Goal: Task Accomplishment & Management: Manage account settings

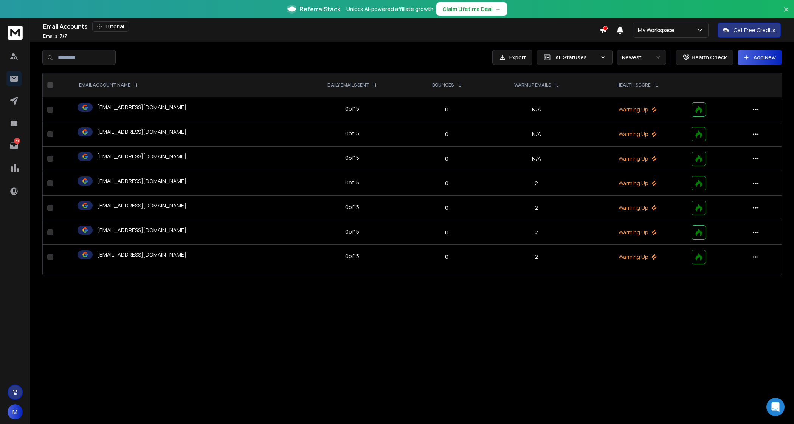
click at [19, 411] on span "M" at bounding box center [15, 412] width 15 height 15
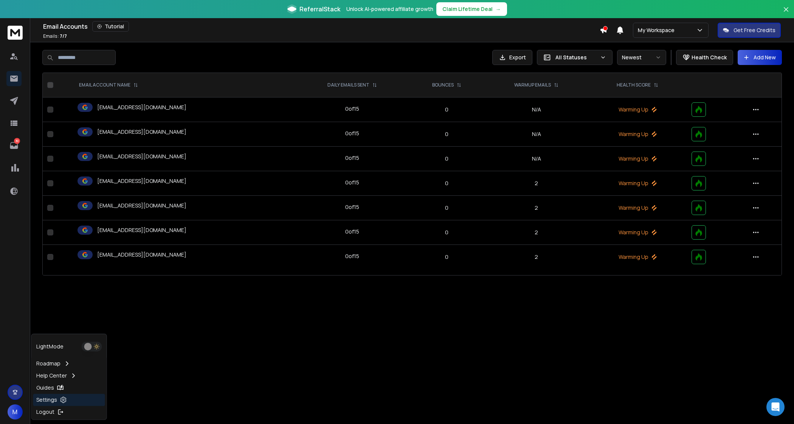
click at [222, 379] on div "ReferralStack Unlock AI-powered affiliate growth Lifetime Deals available! Clai…" at bounding box center [397, 212] width 794 height 424
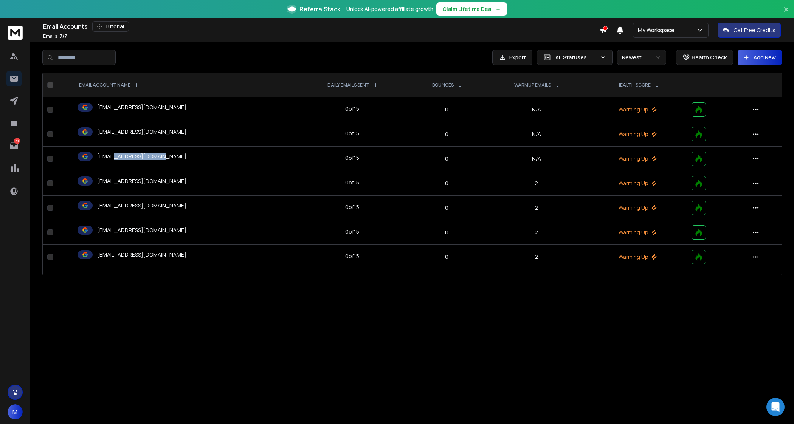
drag, startPoint x: 115, startPoint y: 155, endPoint x: 180, endPoint y: 155, distance: 65.4
click at [180, 155] on div "sales@novaglassusa.com" at bounding box center [184, 156] width 213 height 9
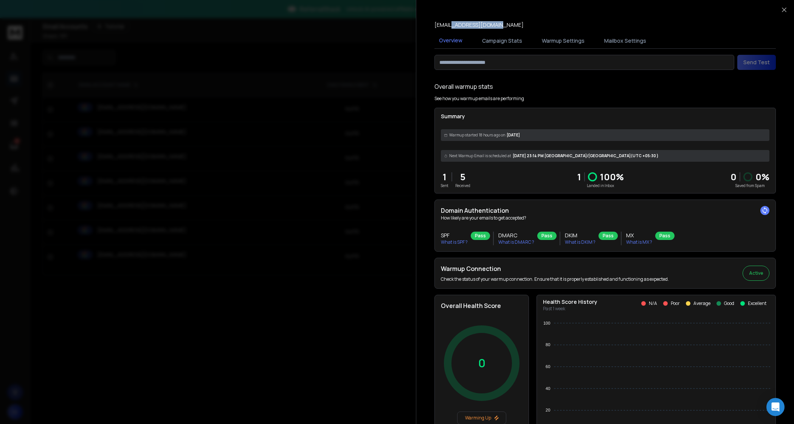
drag, startPoint x: 453, startPoint y: 25, endPoint x: 570, endPoint y: 25, distance: 117.6
click at [570, 25] on div "sales@novaglassusa.com" at bounding box center [606, 25] width 342 height 8
copy p "novaglassusa.com"
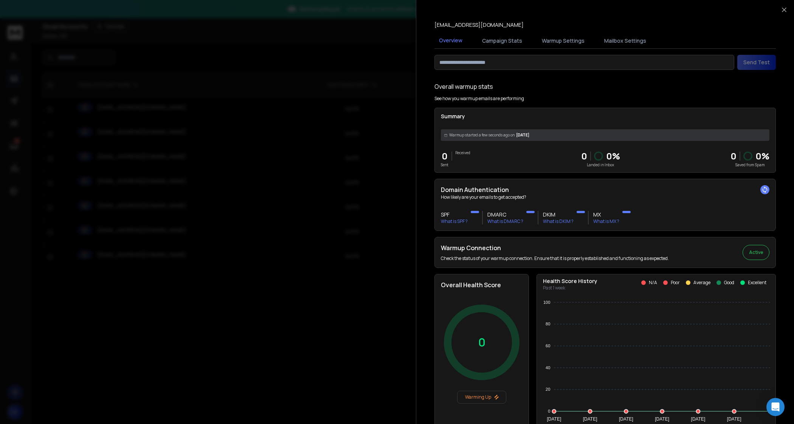
click at [253, 177] on div at bounding box center [397, 212] width 794 height 424
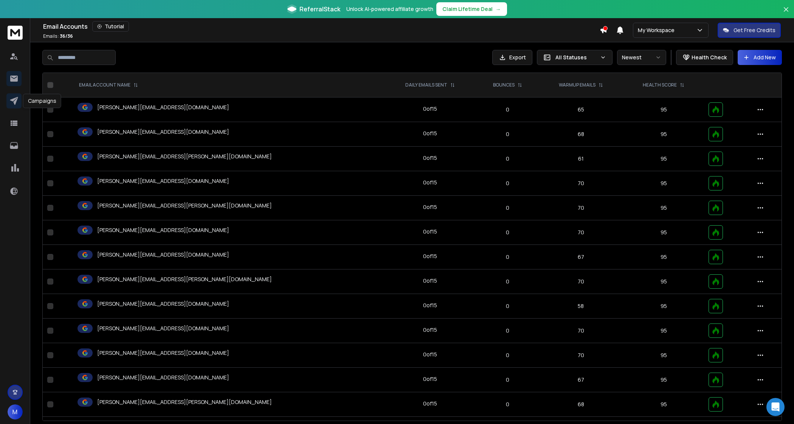
click at [19, 102] on link at bounding box center [13, 100] width 15 height 15
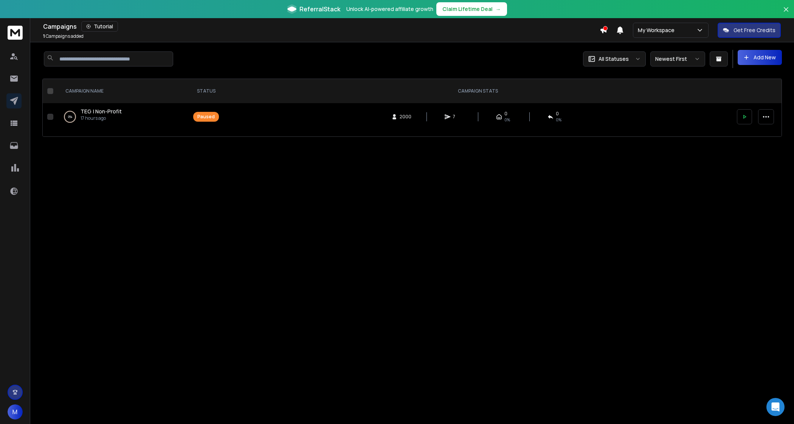
click at [124, 115] on div "0 % TEG | Non-Profit 17 hours ago" at bounding box center [122, 117] width 117 height 18
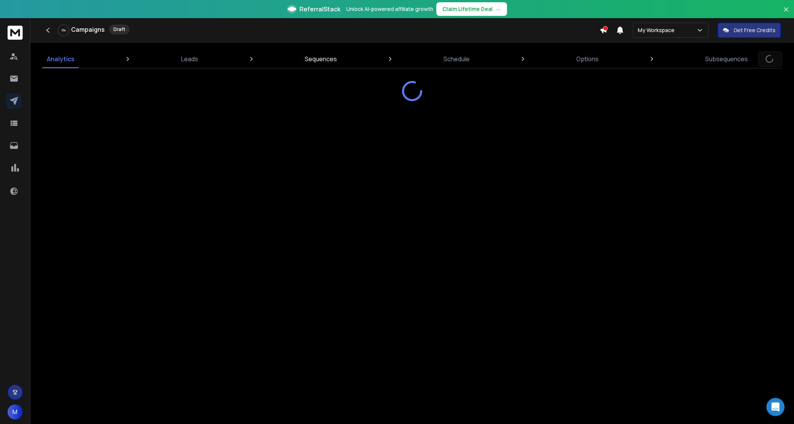
click at [325, 53] on link "Sequences" at bounding box center [320, 59] width 41 height 18
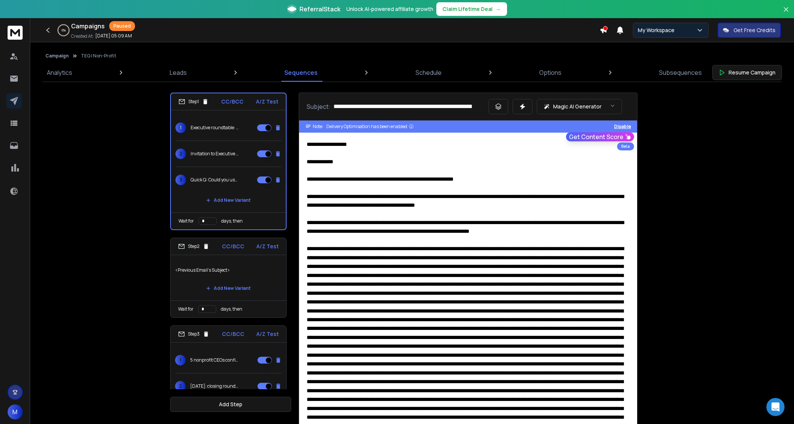
click at [683, 28] on div "My Workspace" at bounding box center [671, 30] width 66 height 8
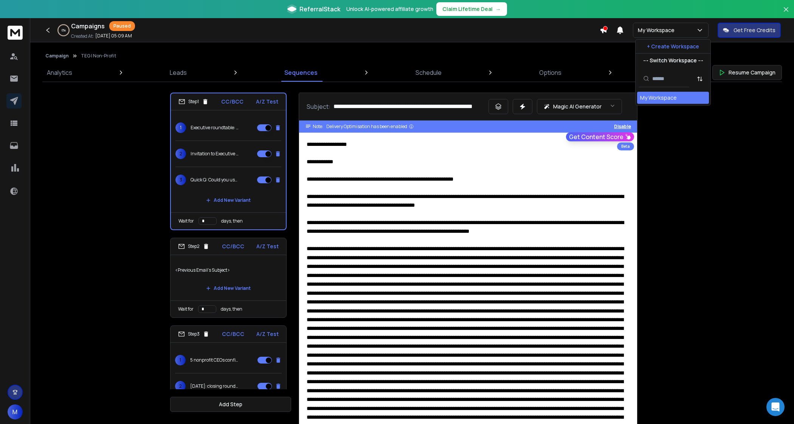
scroll to position [53, 0]
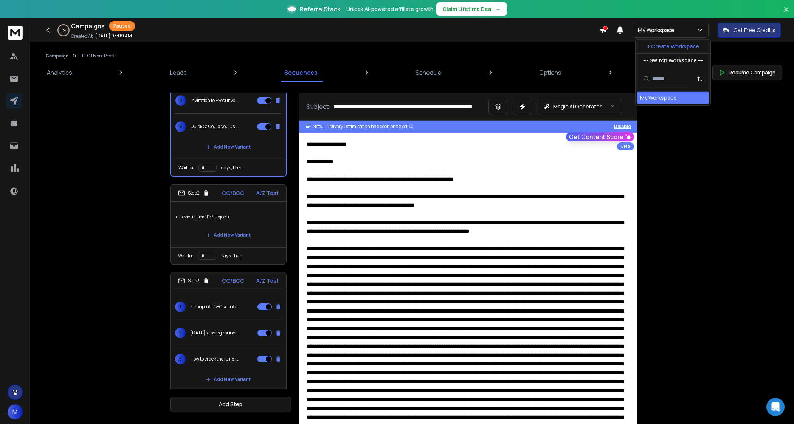
click at [224, 216] on p "<Previous Email's Subject>" at bounding box center [228, 216] width 107 height 21
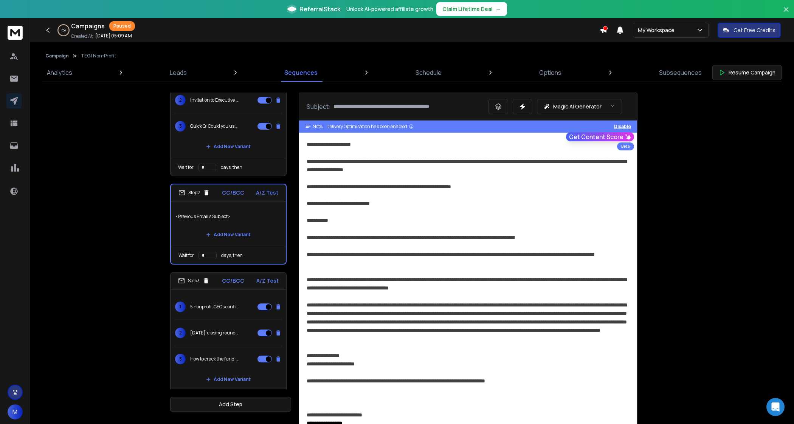
click at [438, 106] on input at bounding box center [407, 106] width 147 height 9
click at [405, 145] on div "**********" at bounding box center [468, 144] width 323 height 8
click at [499, 109] on icon at bounding box center [498, 109] width 6 height 2
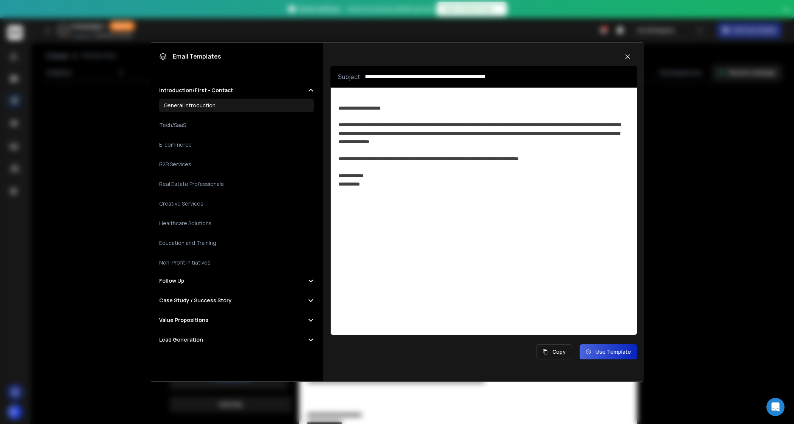
click at [725, 84] on div "**********" at bounding box center [397, 212] width 675 height 355
click at [629, 61] on div at bounding box center [484, 56] width 307 height 19
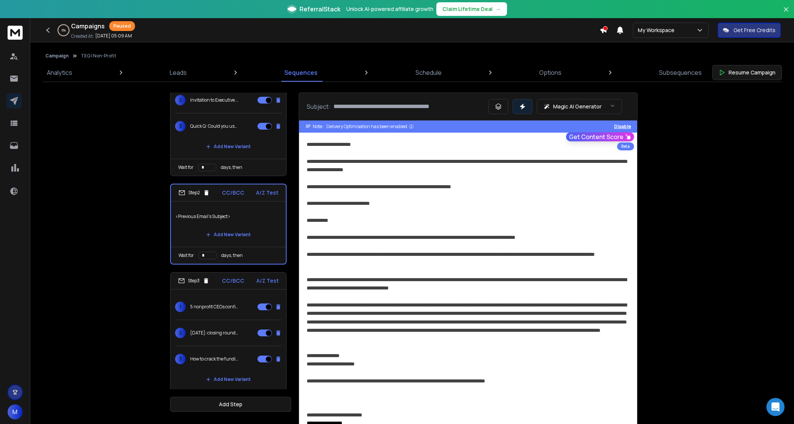
click at [529, 103] on button "button" at bounding box center [523, 106] width 20 height 15
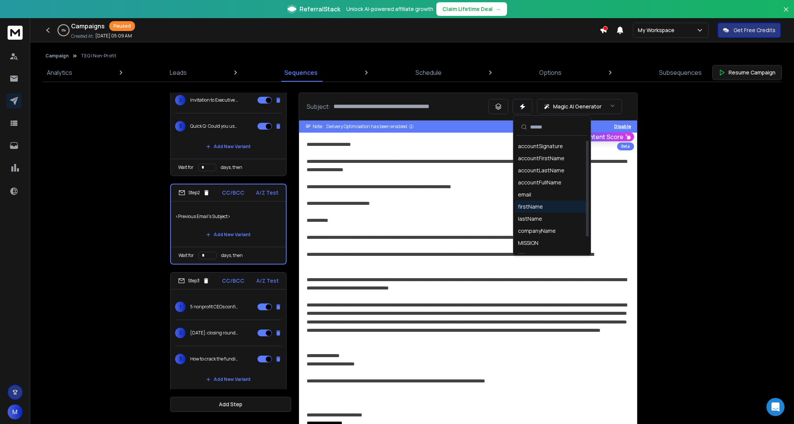
click at [540, 209] on div "firstName" at bounding box center [530, 207] width 25 height 8
type input "**********"
